Goal: Task Accomplishment & Management: Manage account settings

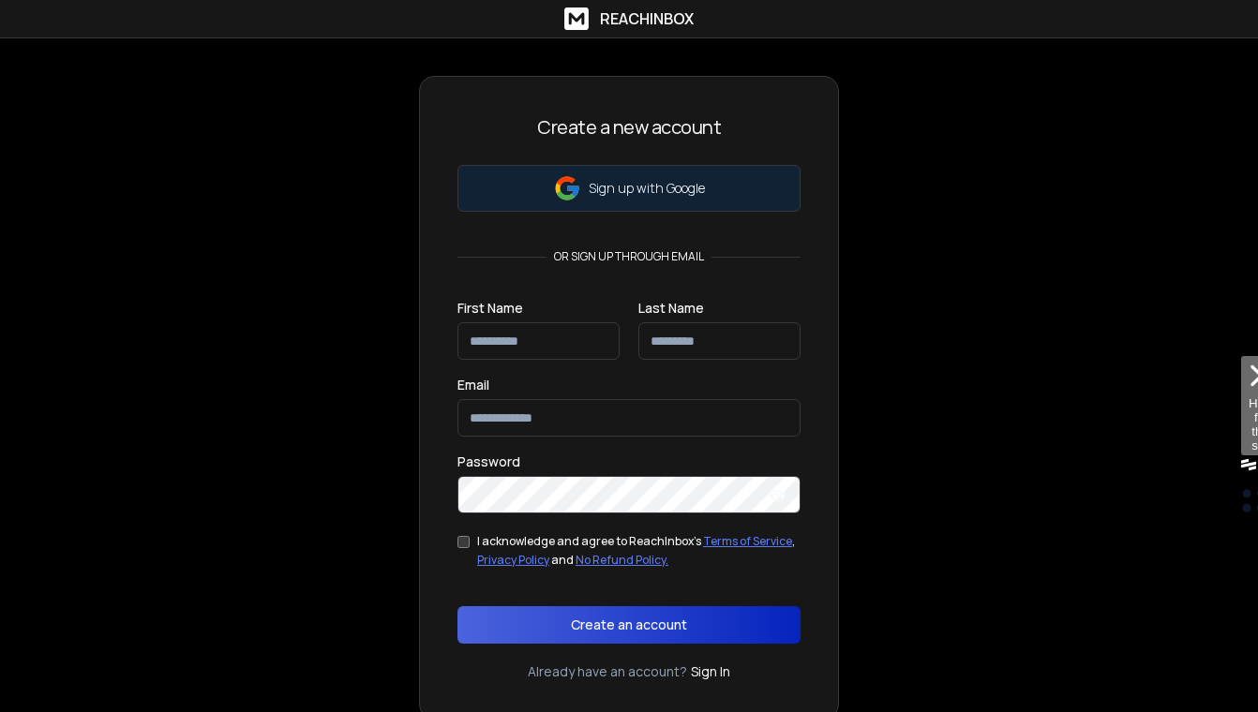
click at [675, 195] on p "Sign up with Google" at bounding box center [646, 188] width 116 height 19
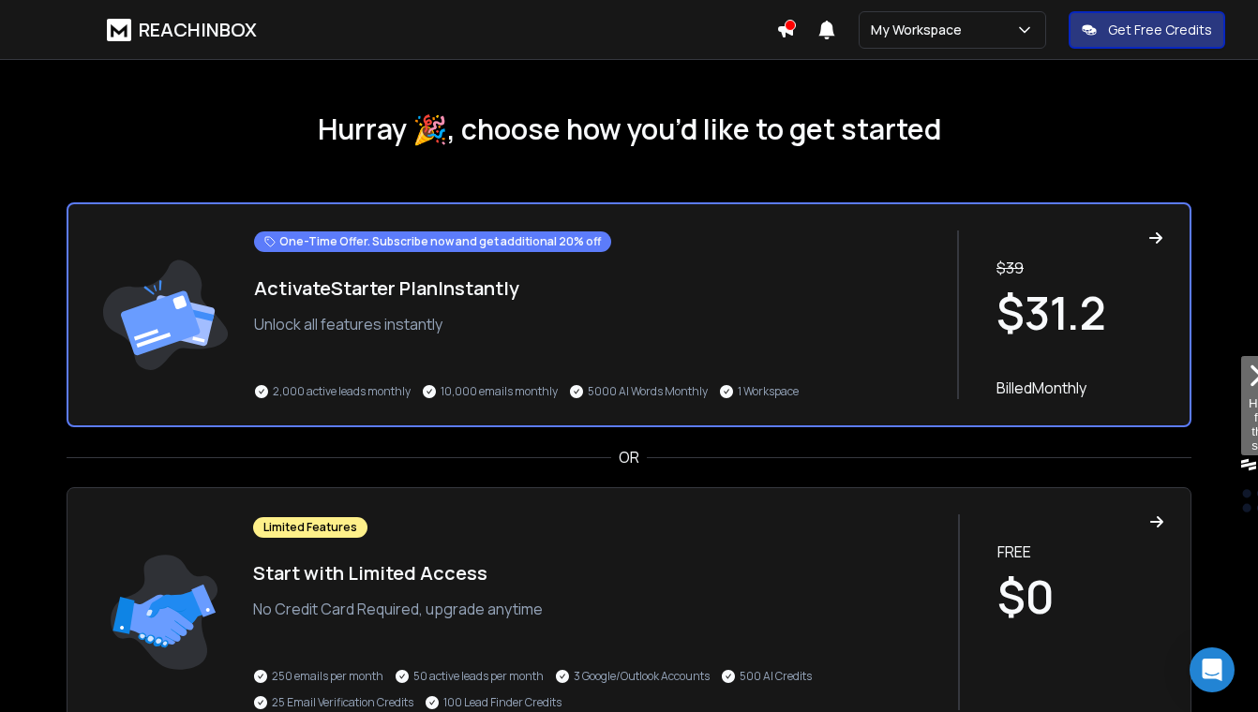
scroll to position [24, 0]
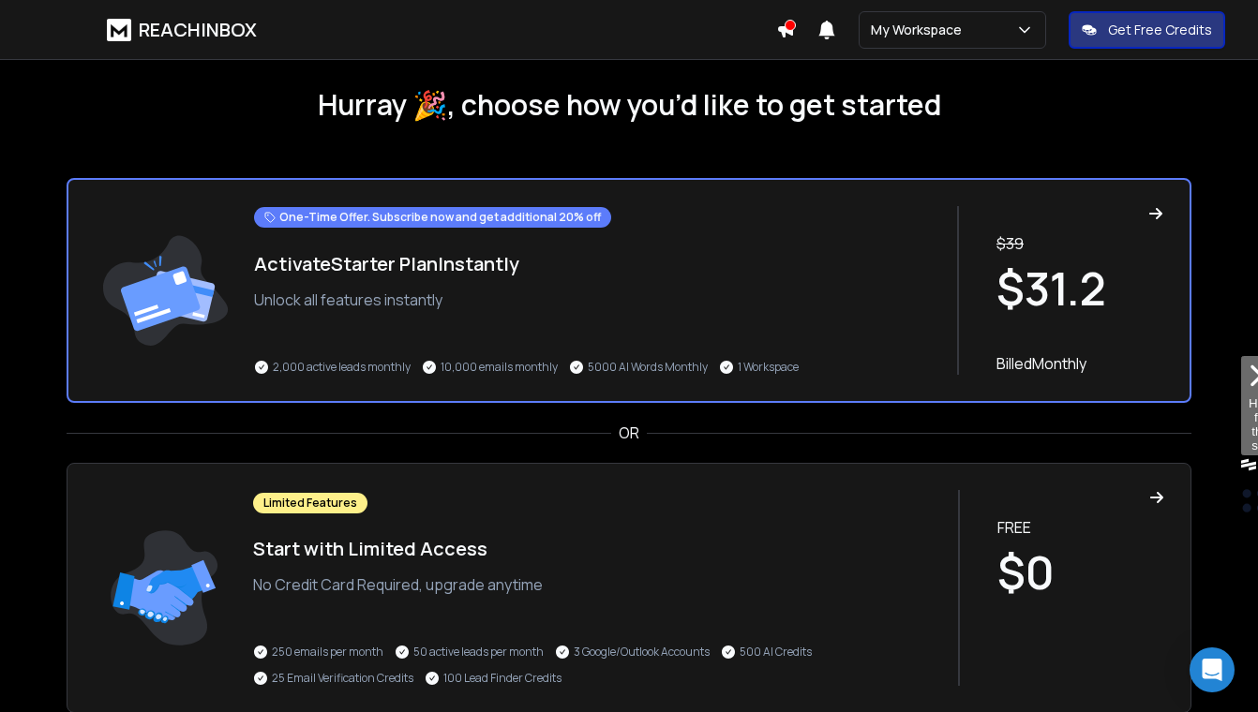
click at [876, 292] on p "Unlock all features instantly" at bounding box center [596, 300] width 684 height 22
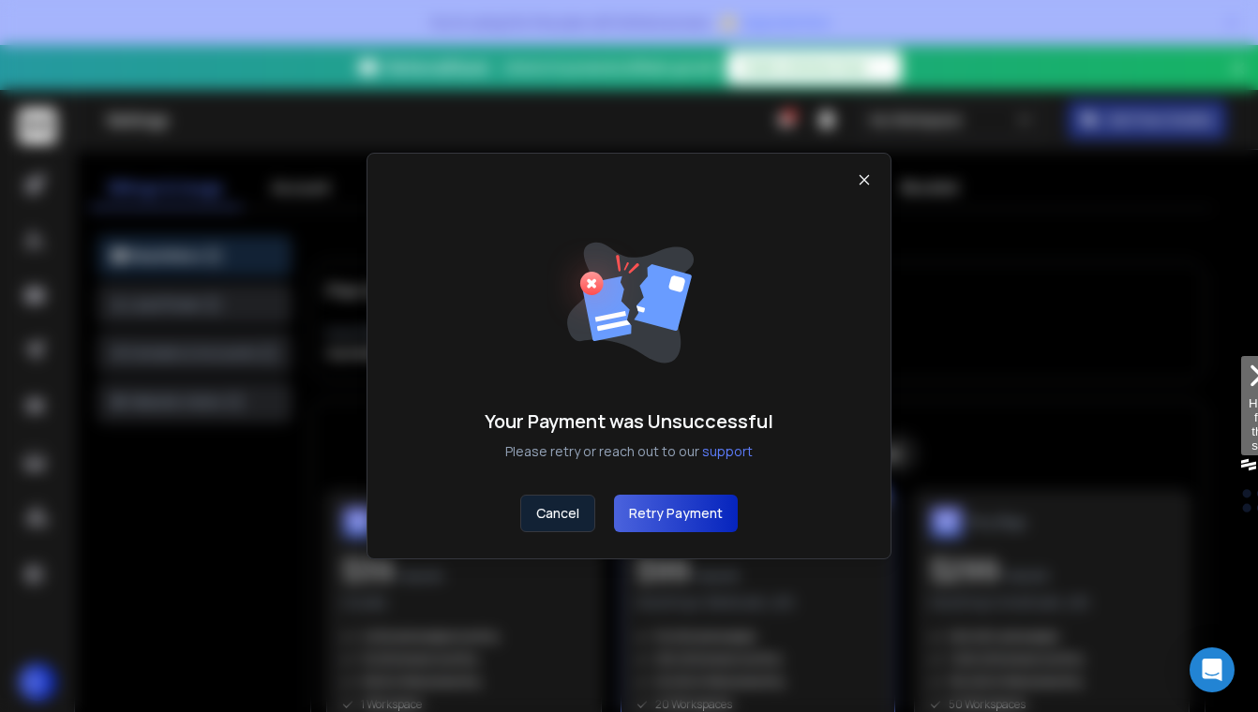
click at [567, 514] on button "Cancel" at bounding box center [557, 513] width 75 height 37
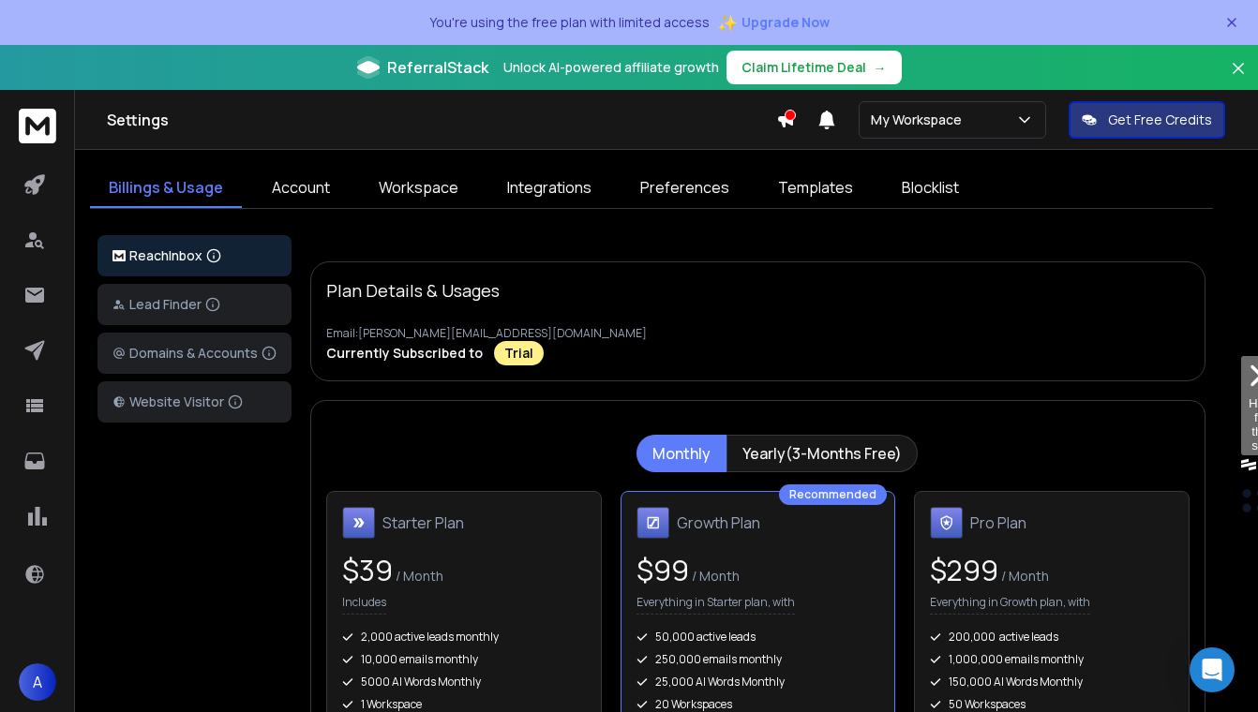
click at [1227, 19] on icon "Close notification" at bounding box center [1231, 22] width 15 height 15
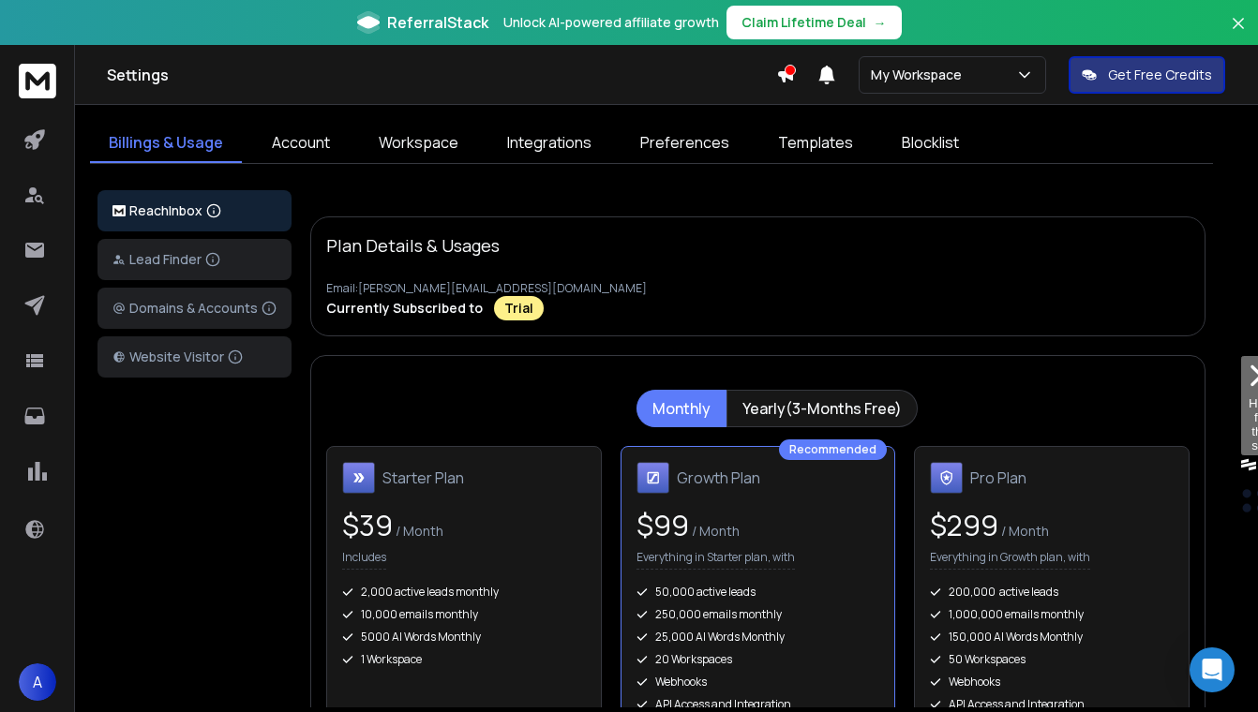
click at [1227, 19] on button "Close banner" at bounding box center [1238, 33] width 24 height 45
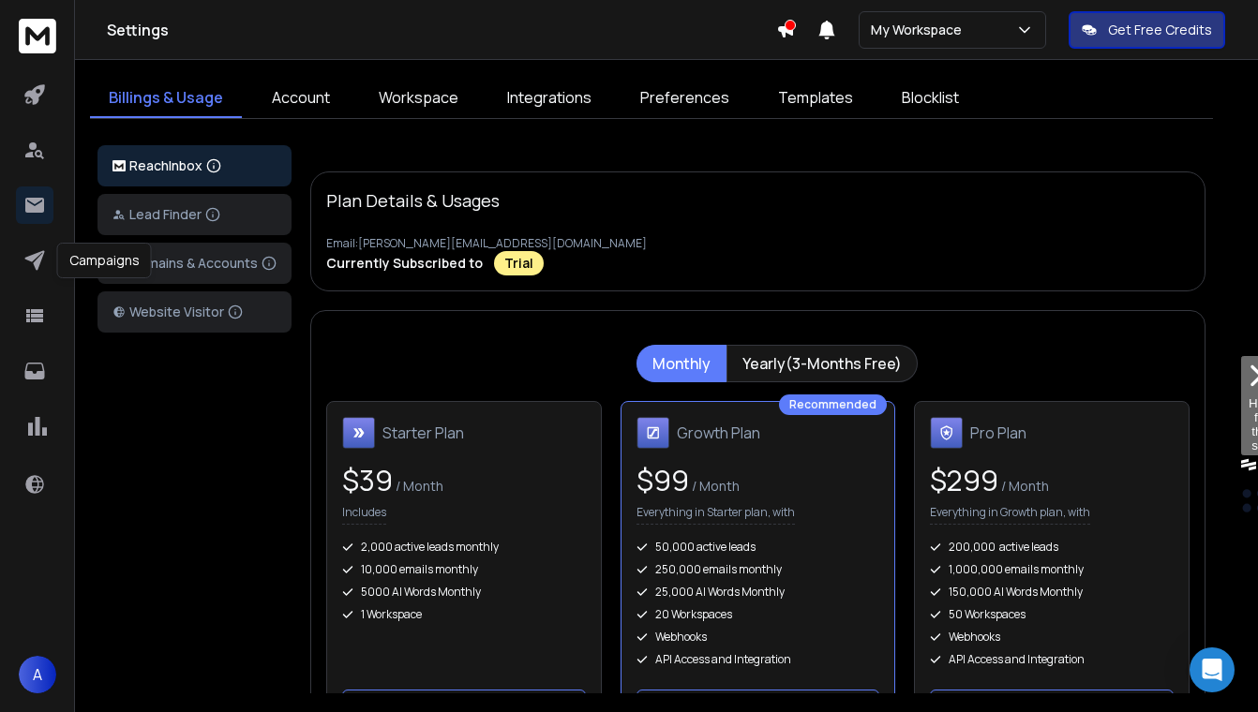
click at [26, 212] on icon at bounding box center [34, 205] width 19 height 15
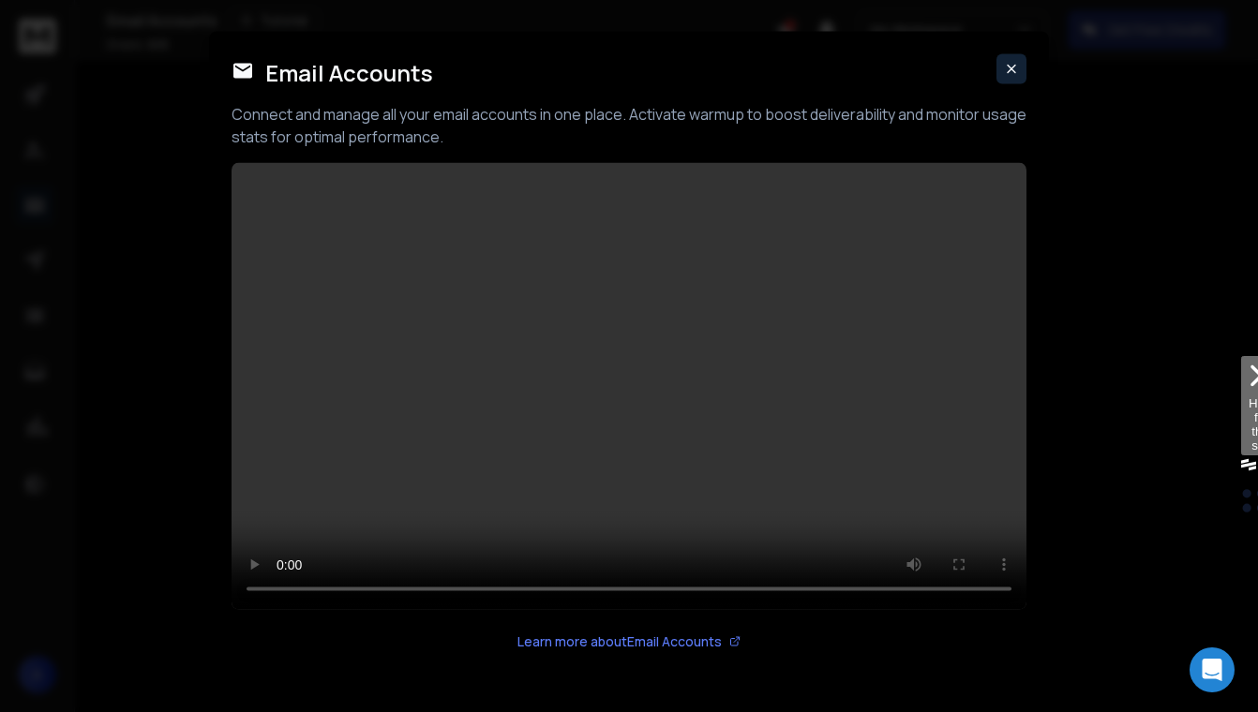
click at [1012, 65] on icon at bounding box center [1011, 69] width 15 height 15
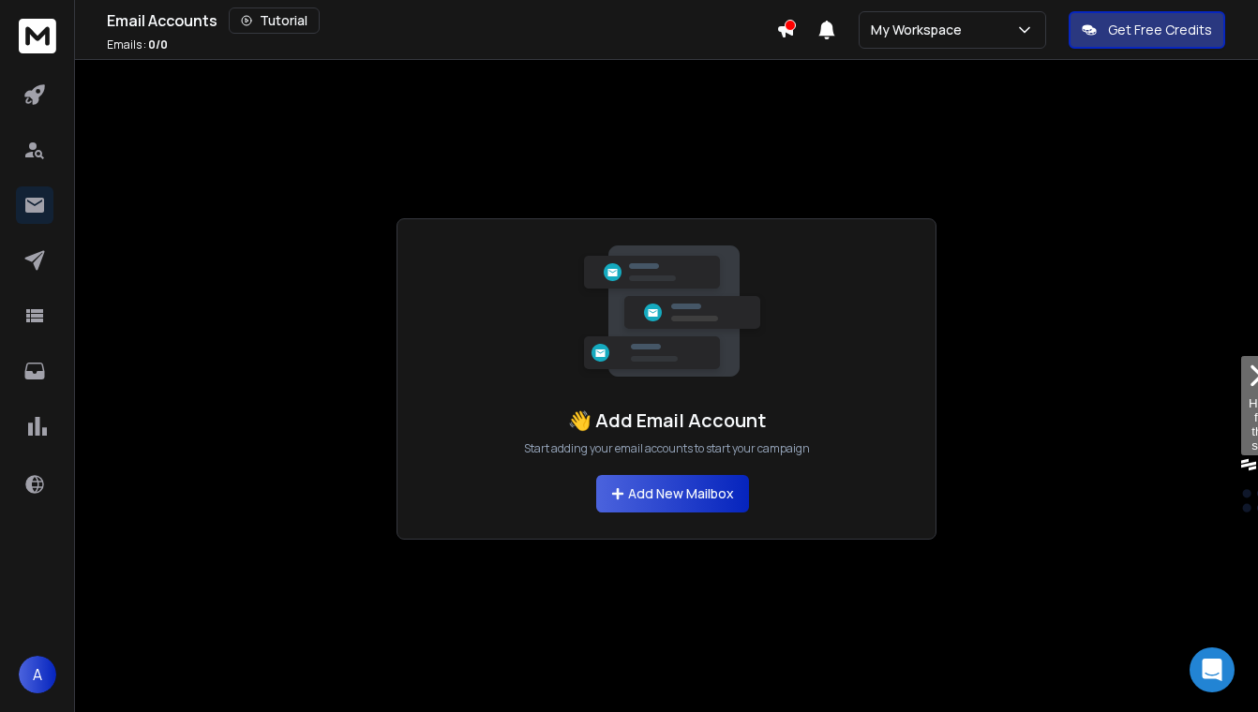
click at [691, 489] on button "Add New Mailbox" at bounding box center [672, 493] width 153 height 37
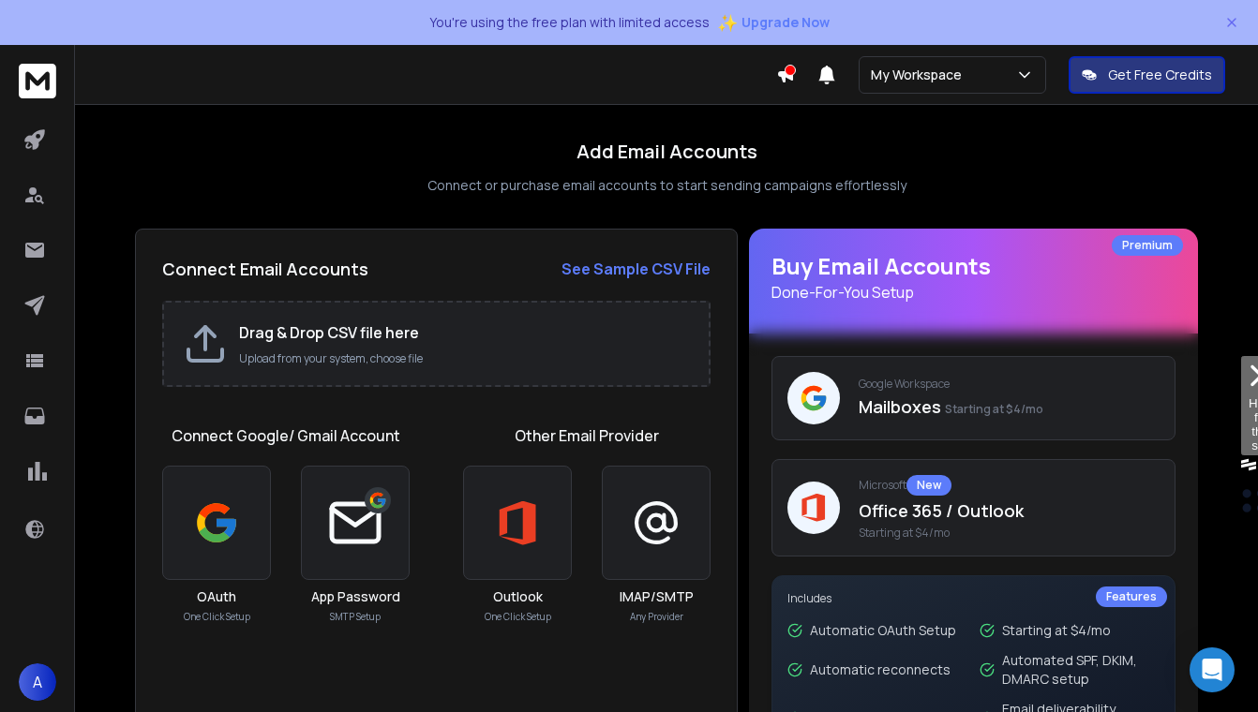
click at [410, 343] on h2 "Drag & Drop CSV file here" at bounding box center [464, 332] width 451 height 22
type input "**********"
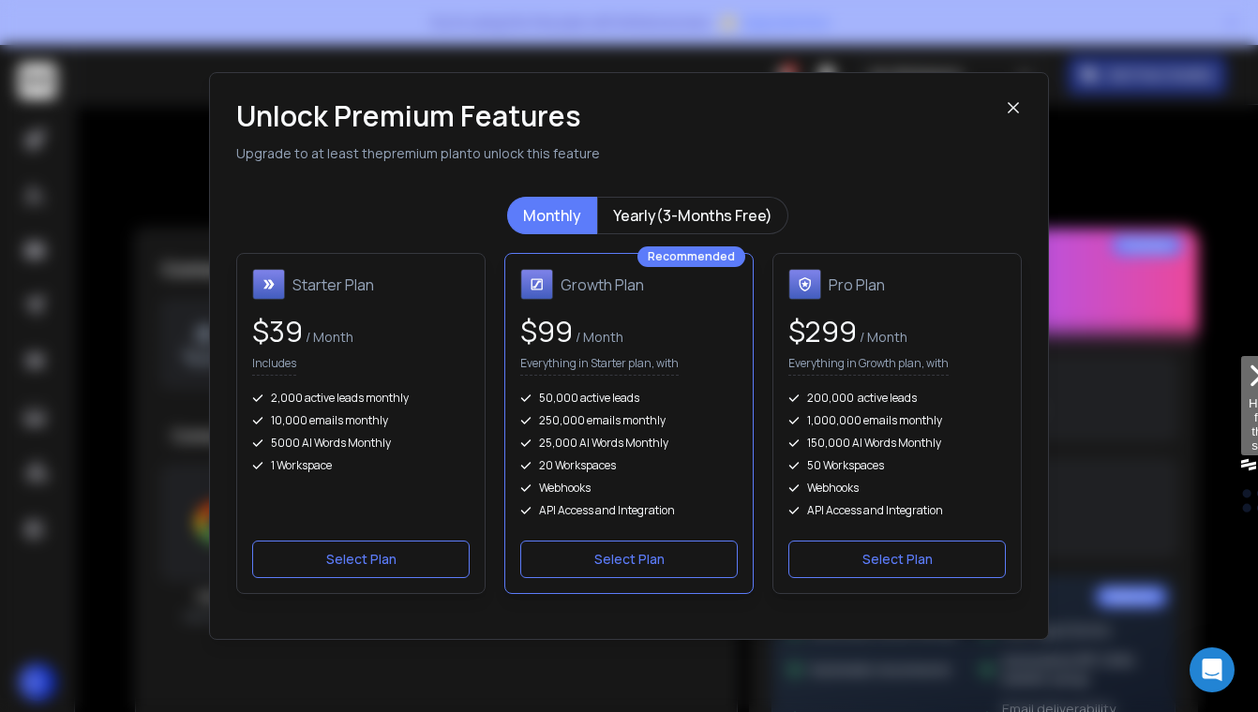
click at [1014, 112] on icon at bounding box center [1013, 107] width 17 height 17
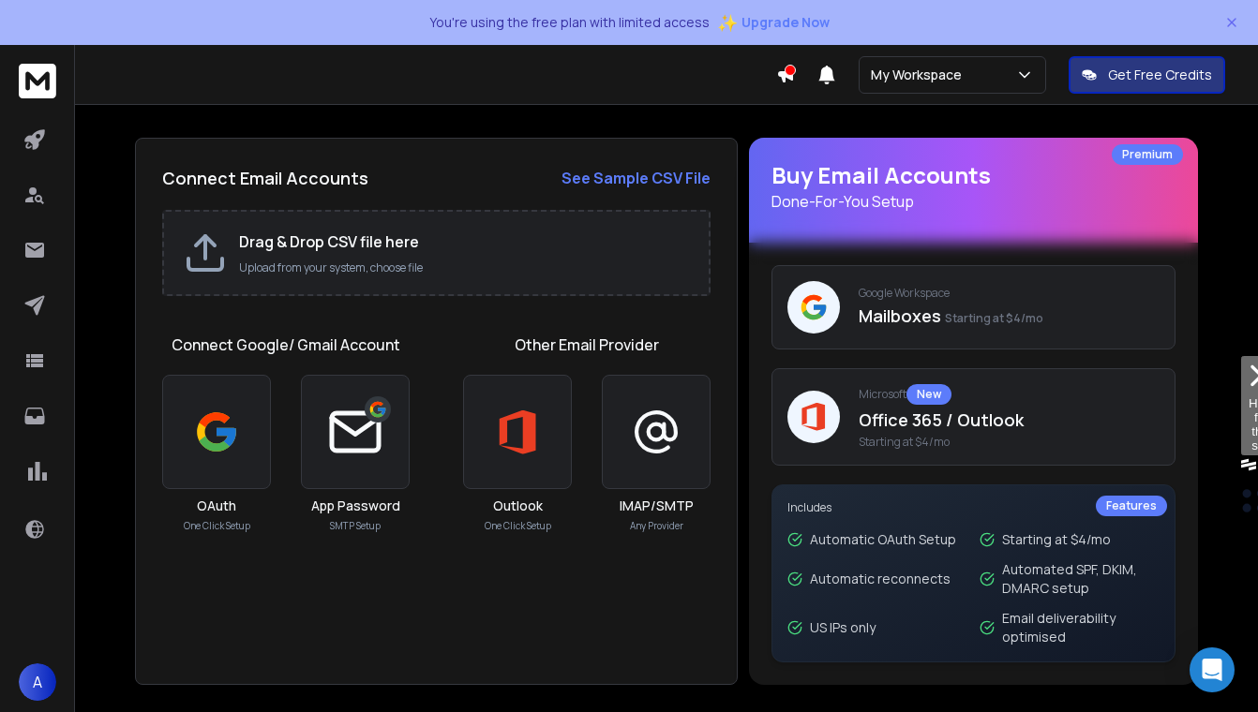
scroll to position [101, 0]
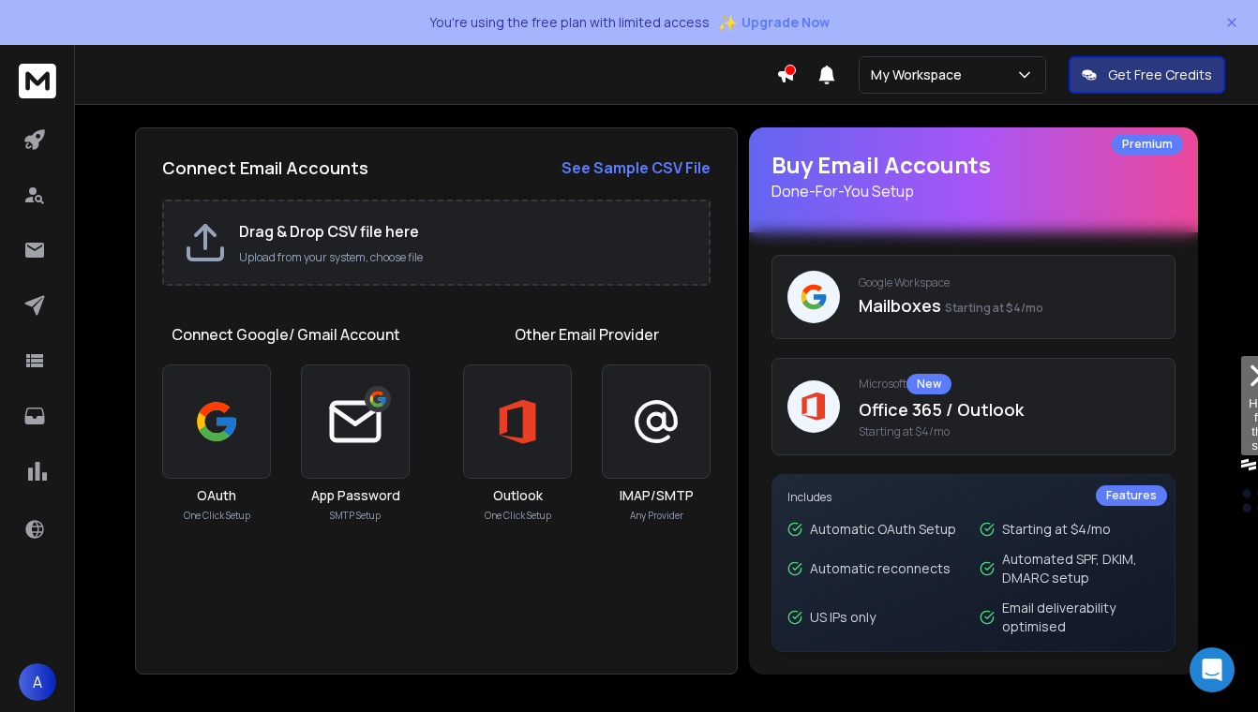
click at [371, 257] on p "Upload from your system, choose file" at bounding box center [464, 257] width 451 height 15
type input "**********"
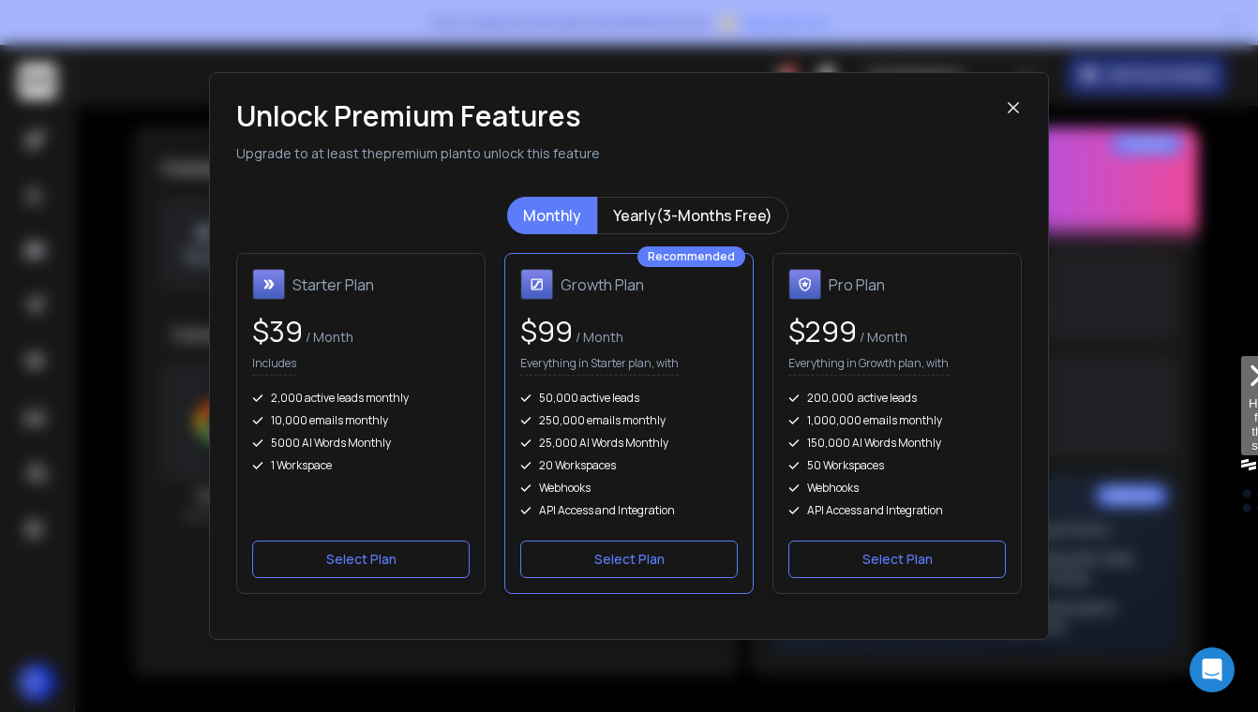
click at [1017, 106] on icon at bounding box center [1013, 107] width 17 height 17
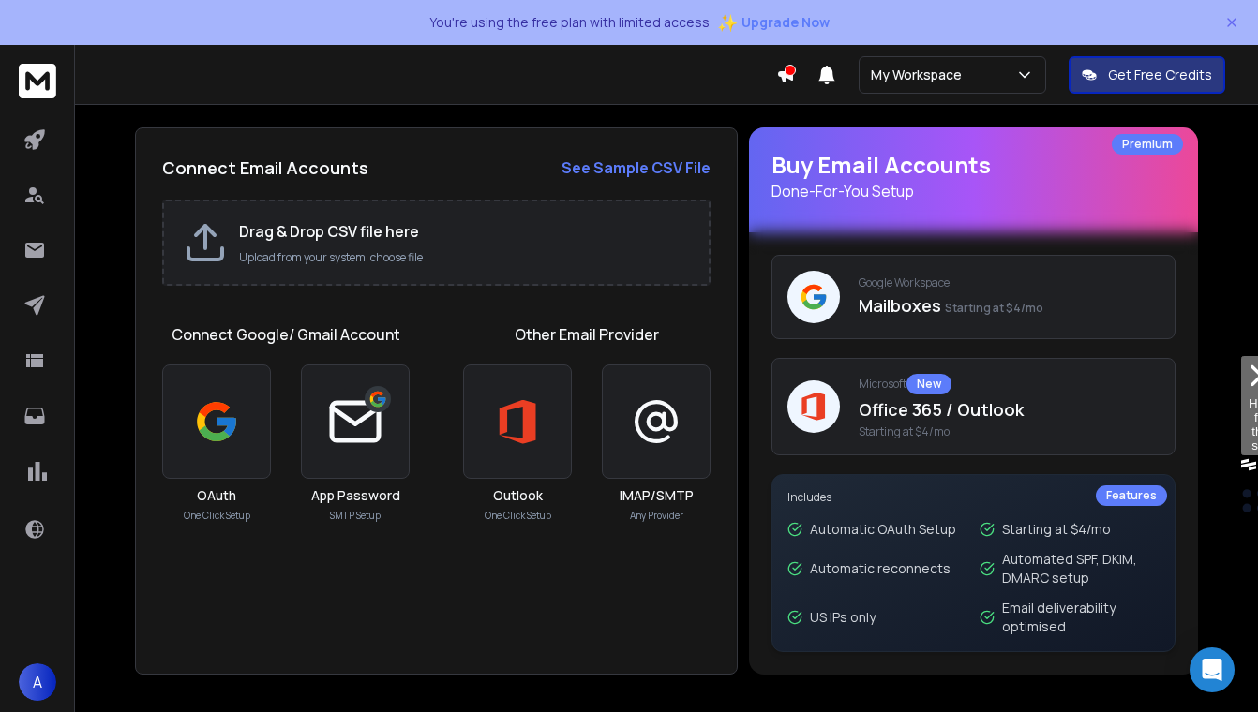
click at [226, 417] on icon at bounding box center [216, 422] width 47 height 56
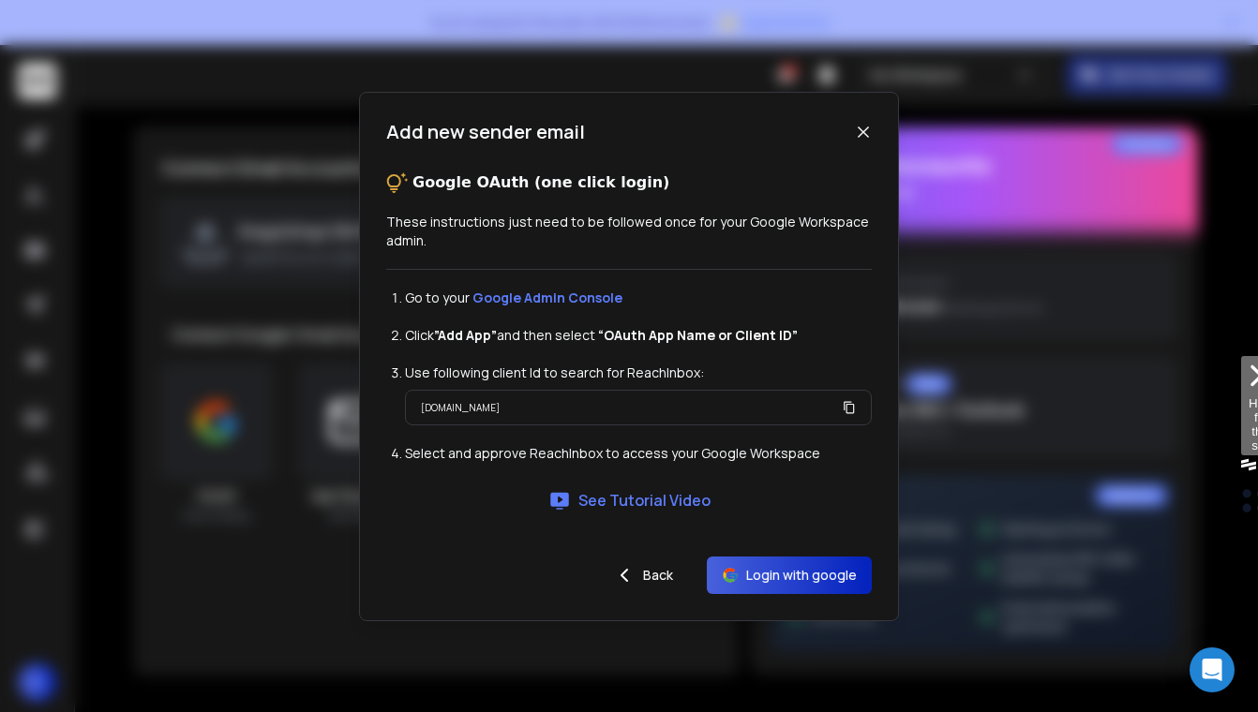
click at [860, 132] on icon at bounding box center [863, 132] width 17 height 17
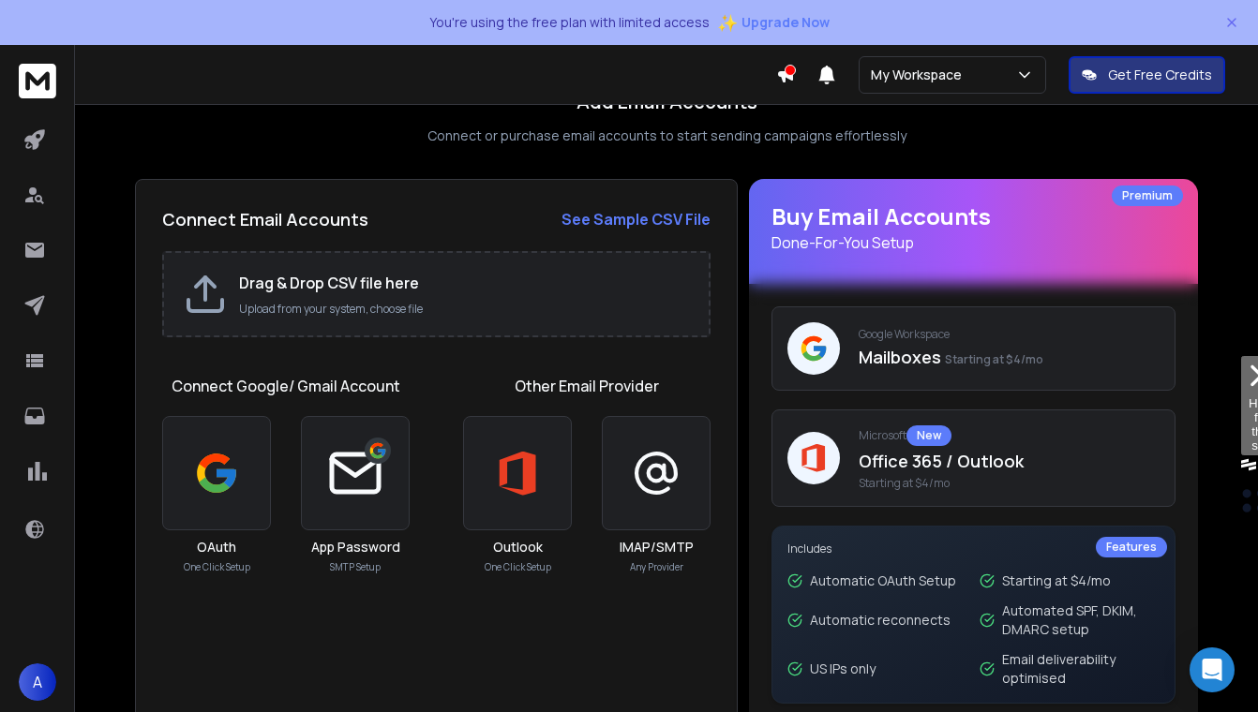
scroll to position [0, 0]
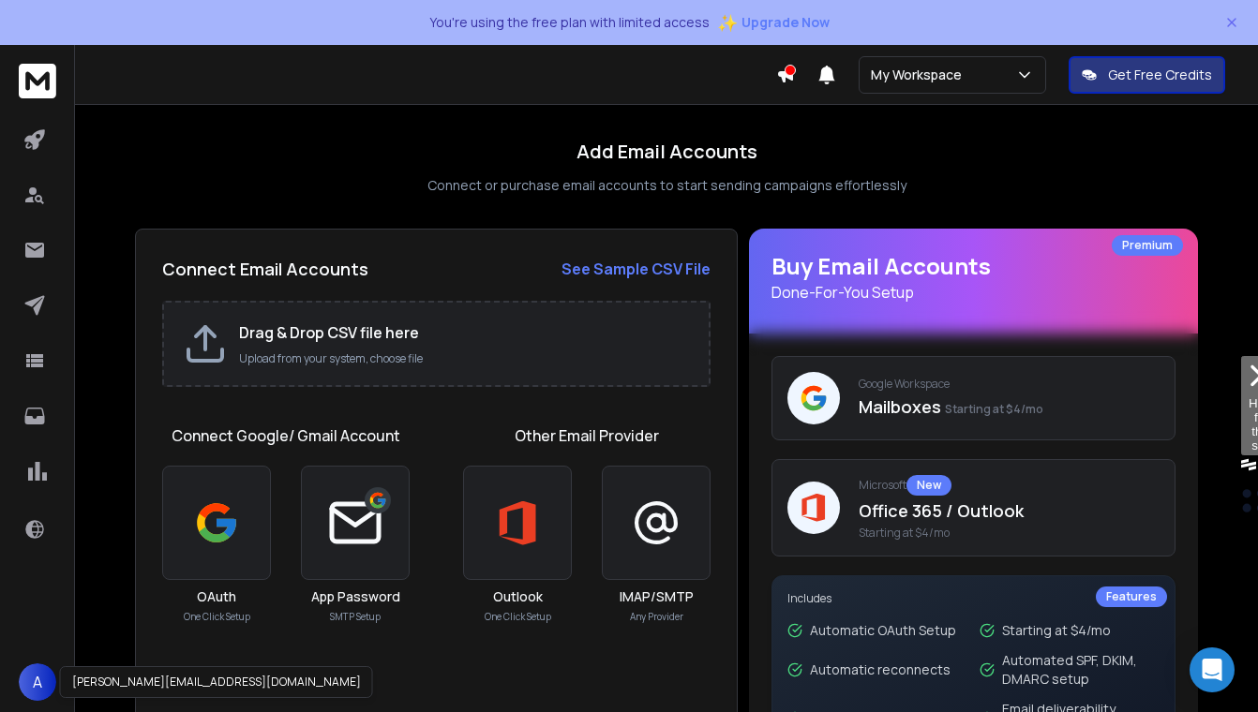
click at [35, 688] on span "A" at bounding box center [37, 681] width 37 height 37
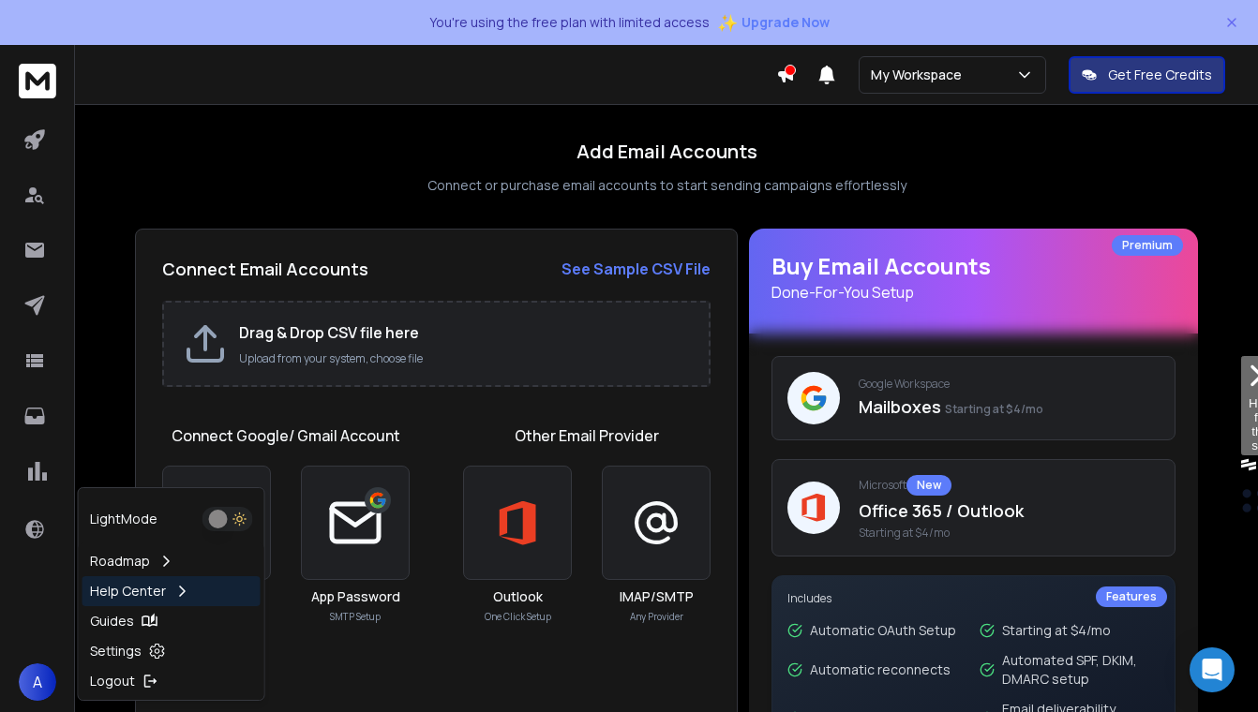
click at [336, 108] on div "Add Email Accounts Connect or purchase email accounts to start sending campaign…" at bounding box center [629, 429] width 1258 height 768
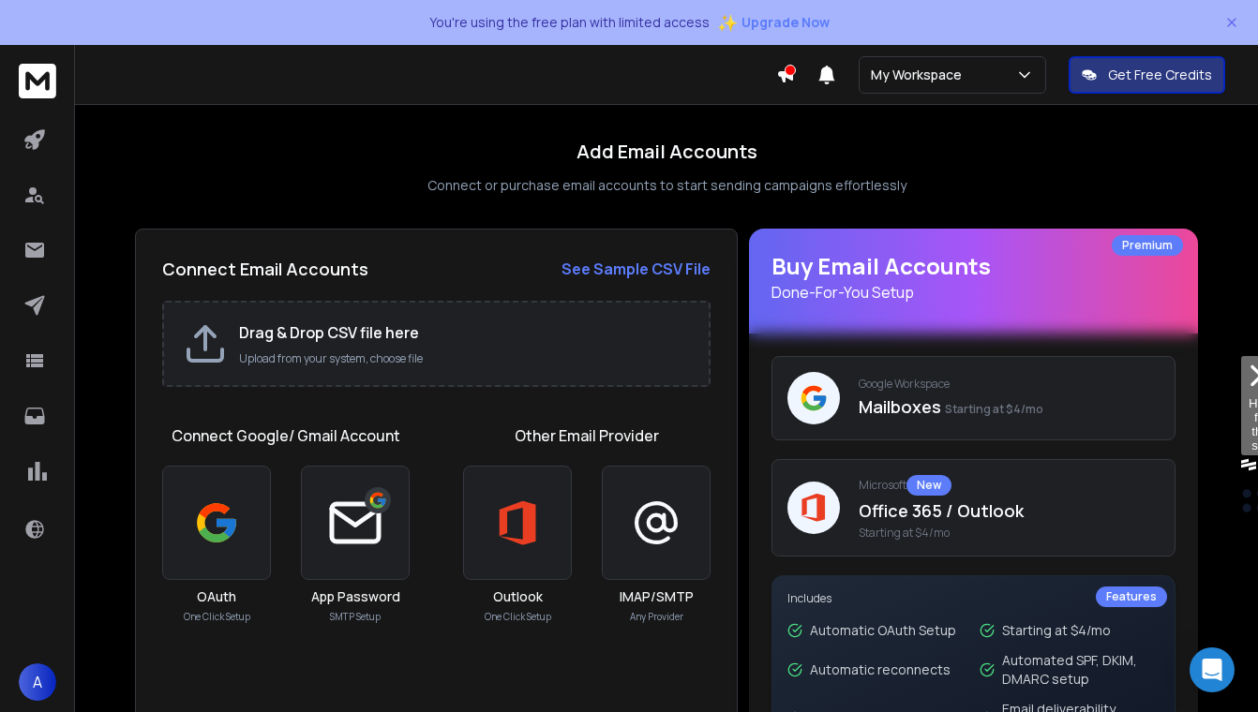
click at [689, 24] on p "You're using the free plan with limited access" at bounding box center [569, 22] width 280 height 19
click at [781, 24] on span "Upgrade Now" at bounding box center [785, 22] width 88 height 19
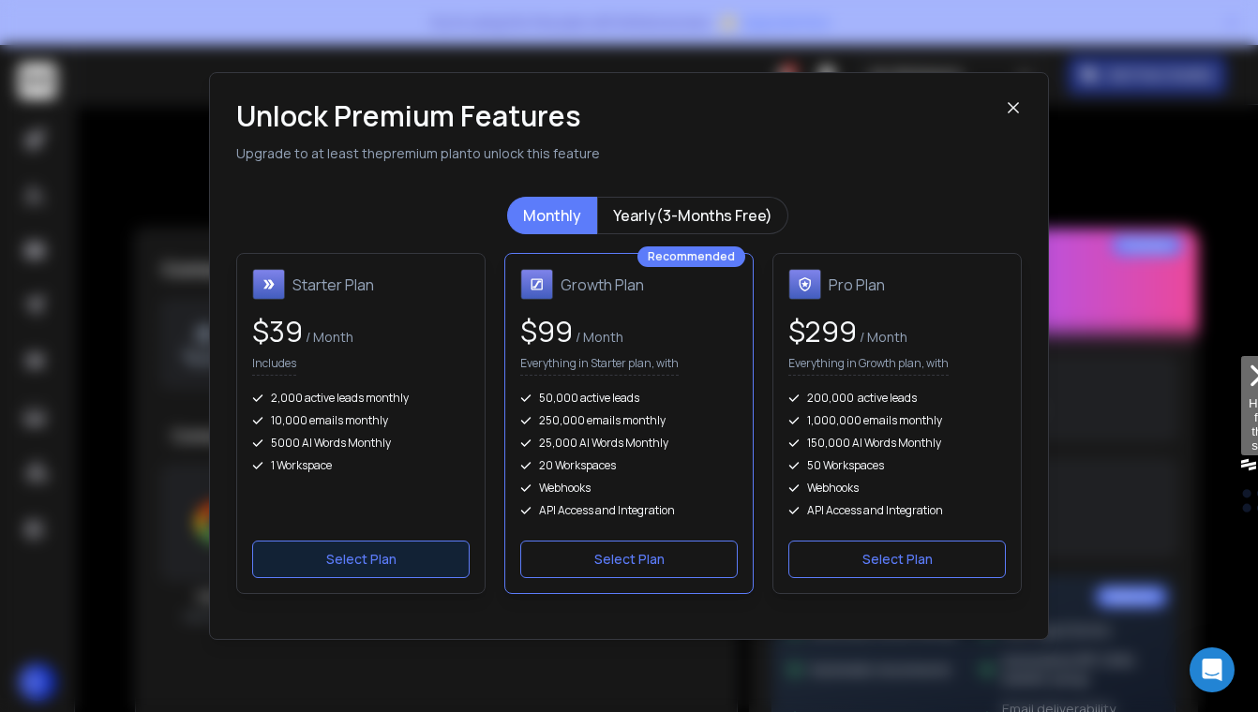
click at [401, 559] on button "Select Plan" at bounding box center [360, 559] width 217 height 37
